Goal: Task Accomplishment & Management: Use online tool/utility

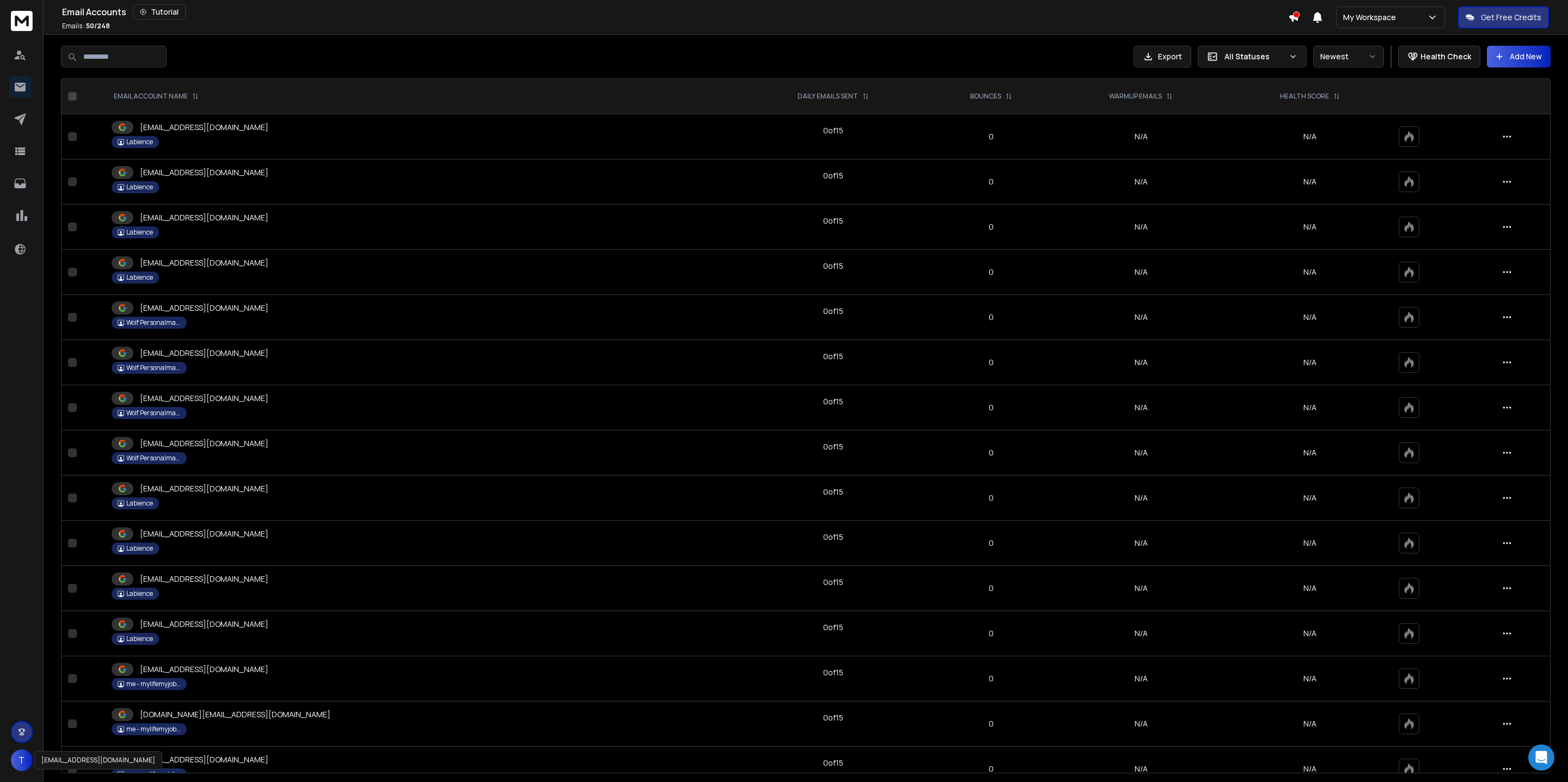
click at [18, 761] on span "T" at bounding box center [22, 760] width 22 height 22
click at [111, 737] on div "Settings" at bounding box center [99, 741] width 103 height 17
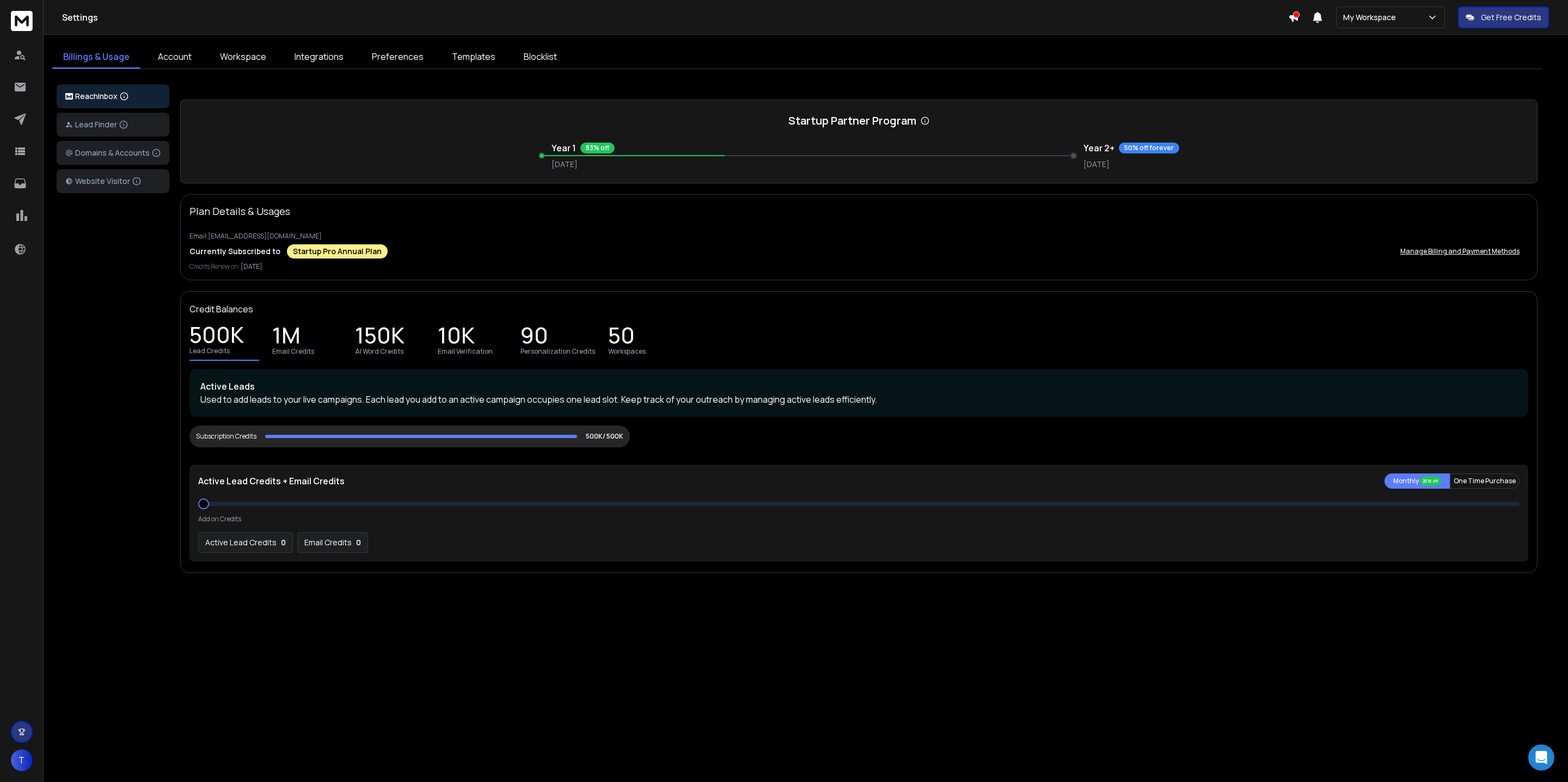
click at [324, 55] on link "Integrations" at bounding box center [319, 57] width 71 height 23
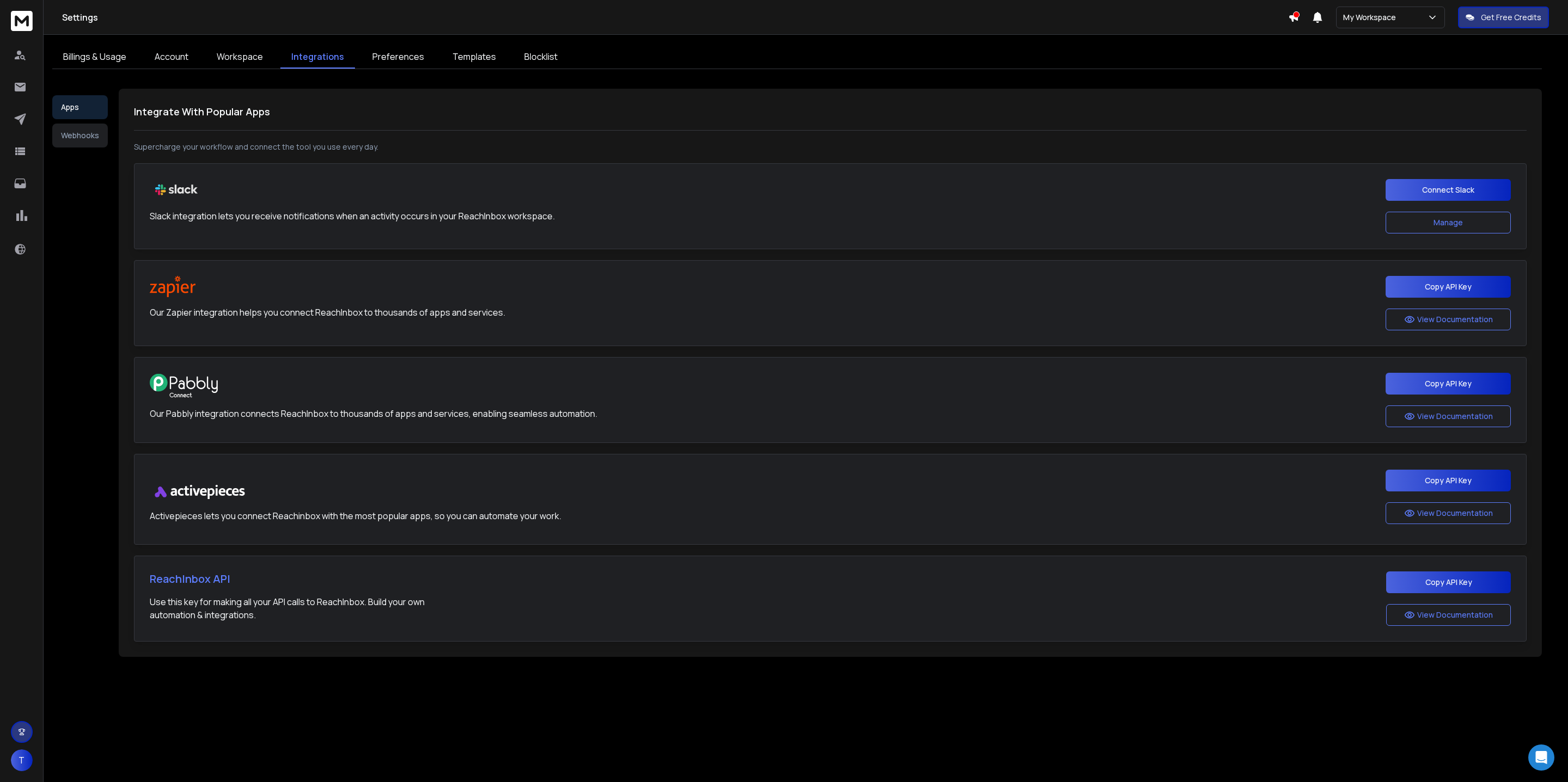
click at [1480, 589] on button "Copy API Key" at bounding box center [1448, 581] width 125 height 22
click at [1469, 610] on button "View Documentation" at bounding box center [1448, 614] width 125 height 22
